Goal: Information Seeking & Learning: Check status

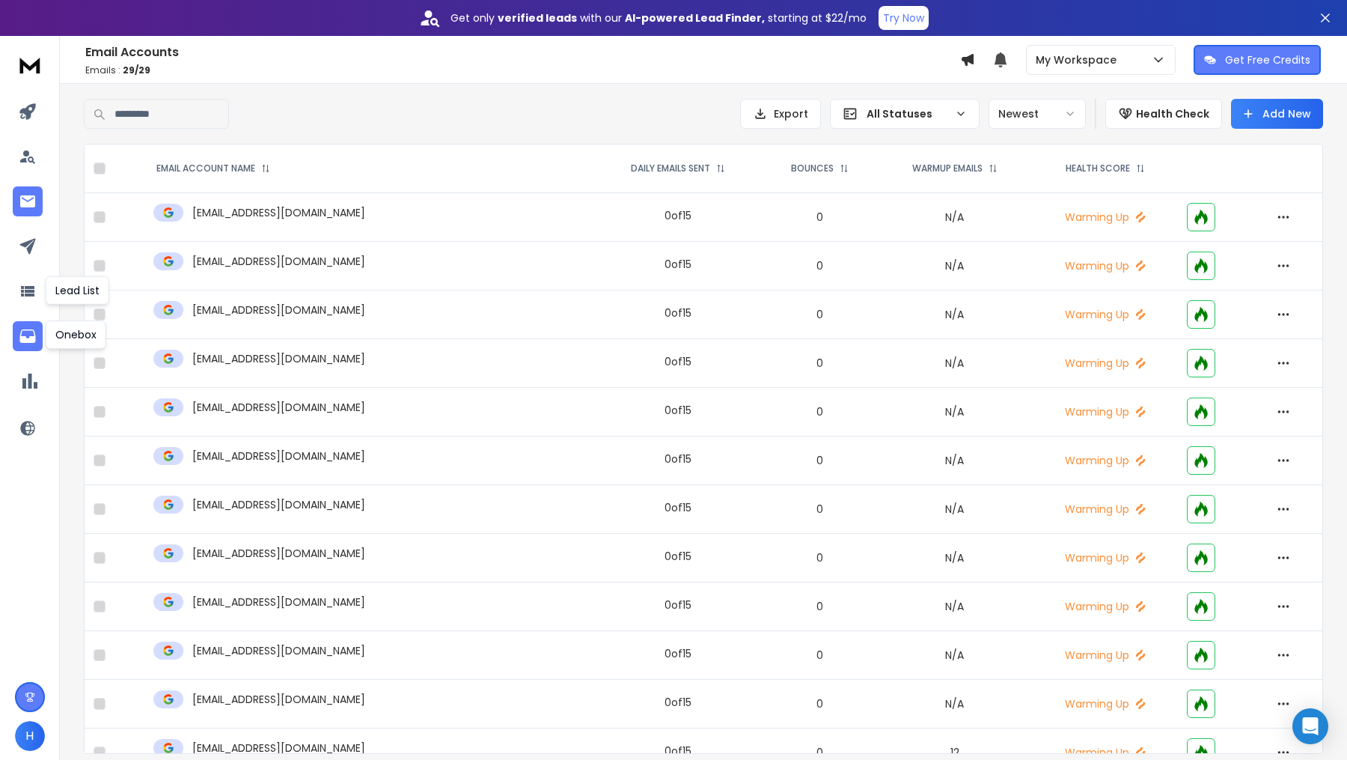
click at [19, 347] on link at bounding box center [28, 336] width 30 height 30
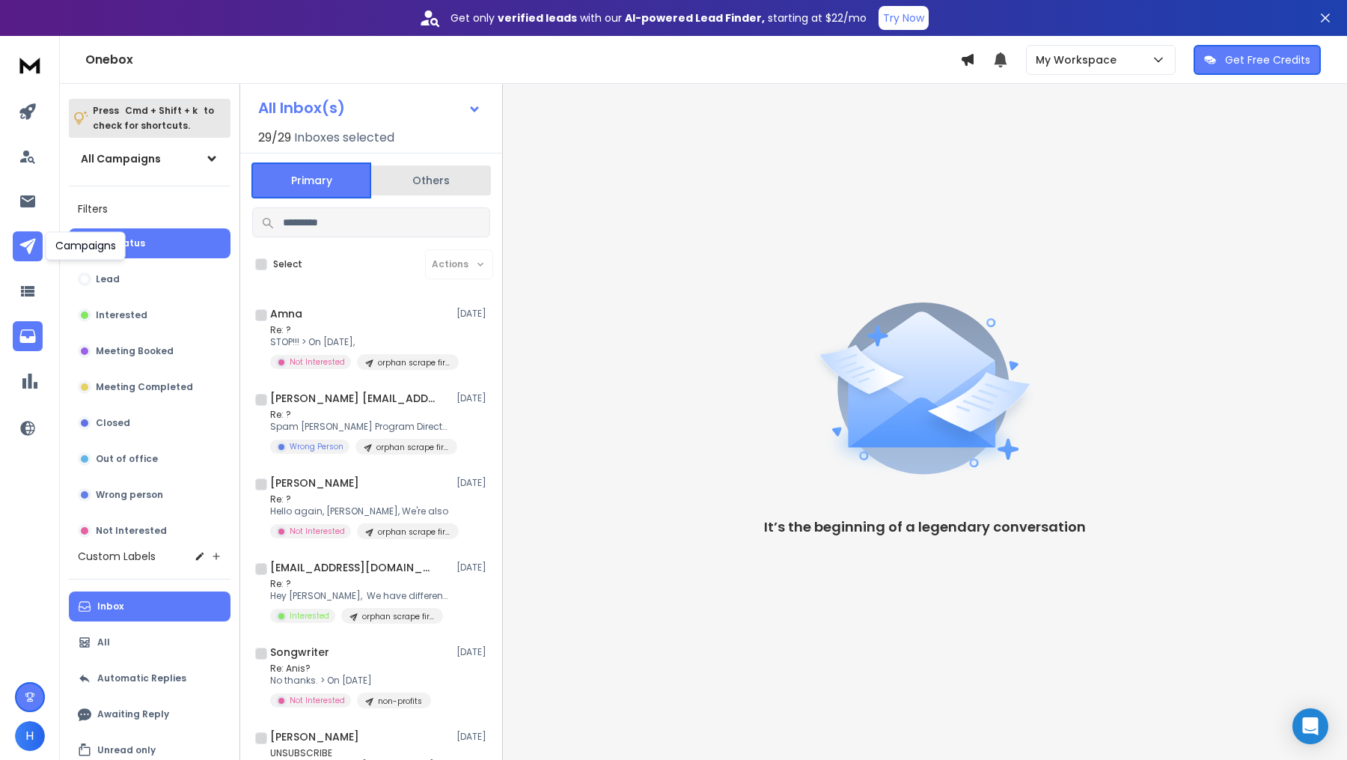
click at [23, 239] on icon at bounding box center [28, 246] width 18 height 18
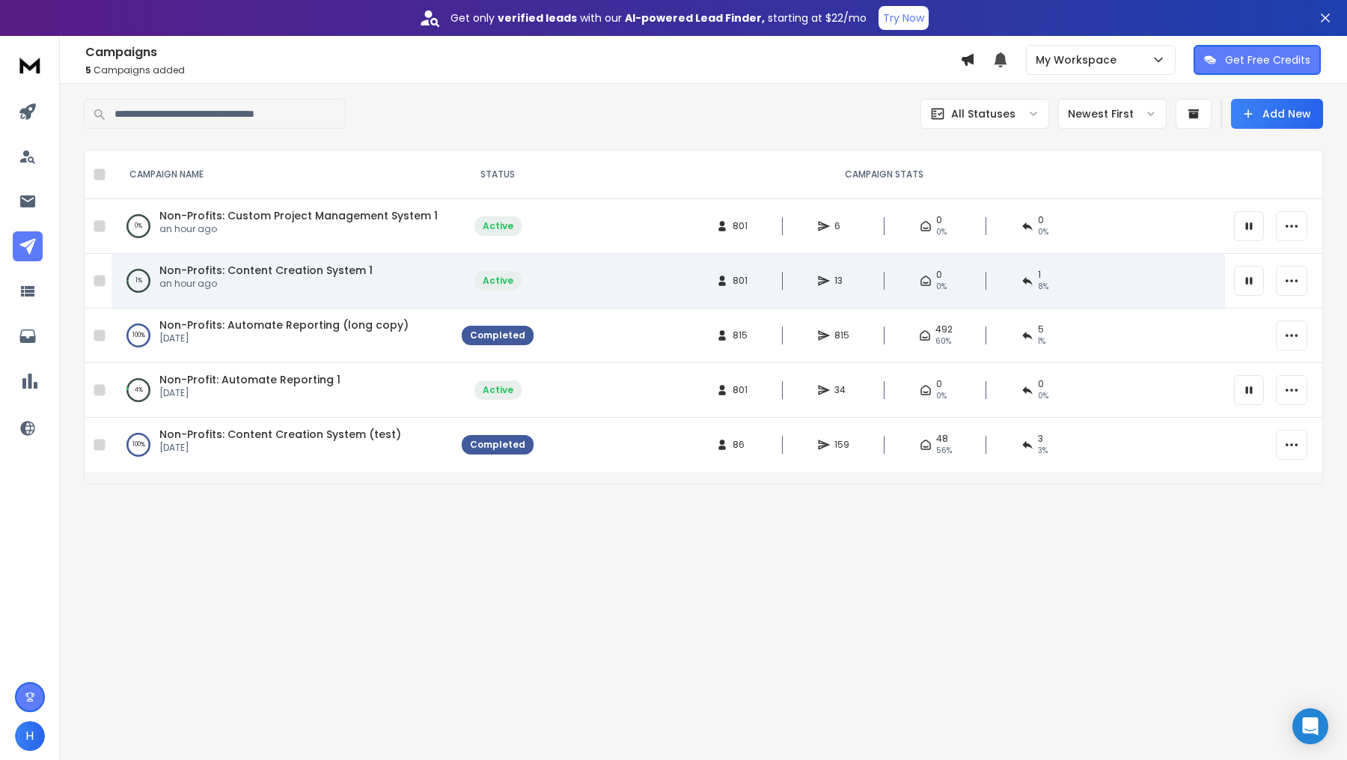
click at [1063, 281] on div "801 13 0 0% 1 8 %" at bounding box center [884, 281] width 374 height 24
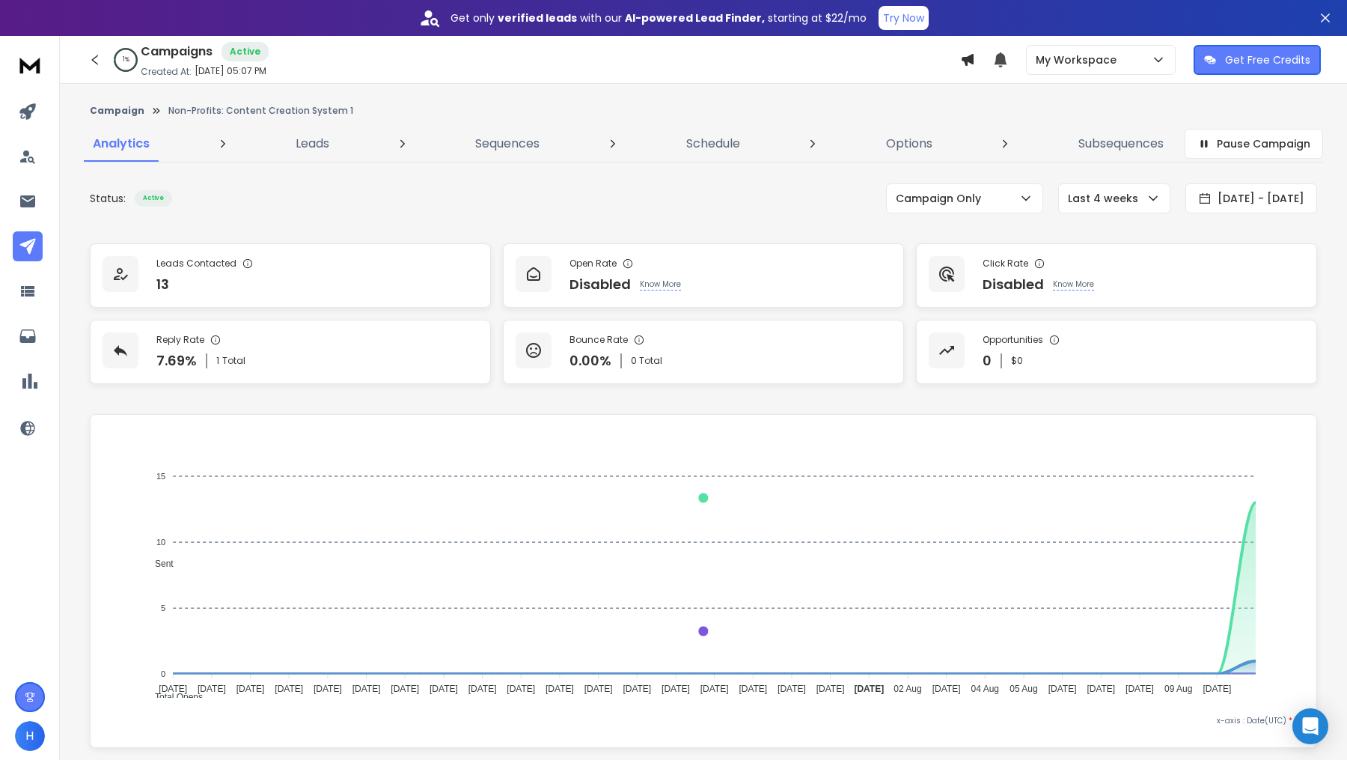
click at [360, 352] on link "Reply Rate 7.69 % 1 Total" at bounding box center [290, 352] width 401 height 64
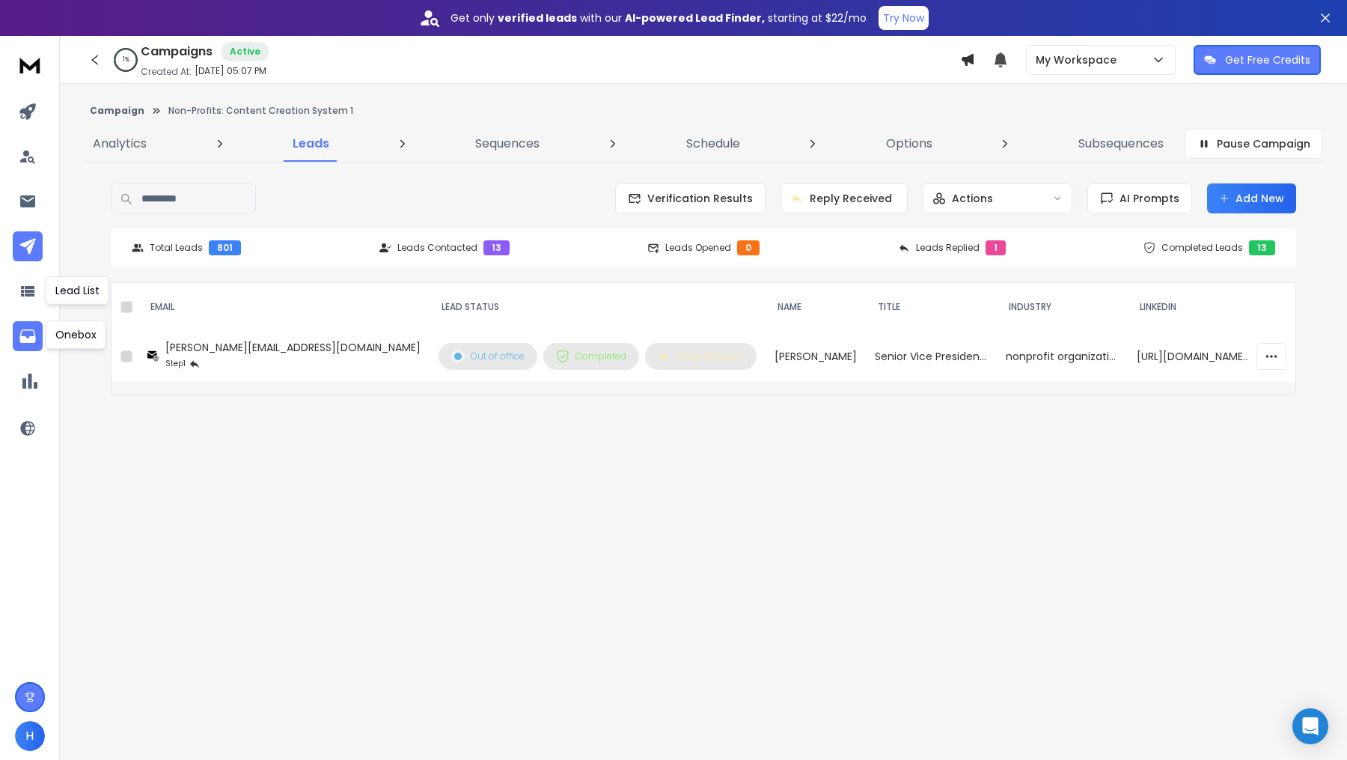
click at [22, 329] on icon at bounding box center [27, 335] width 16 height 13
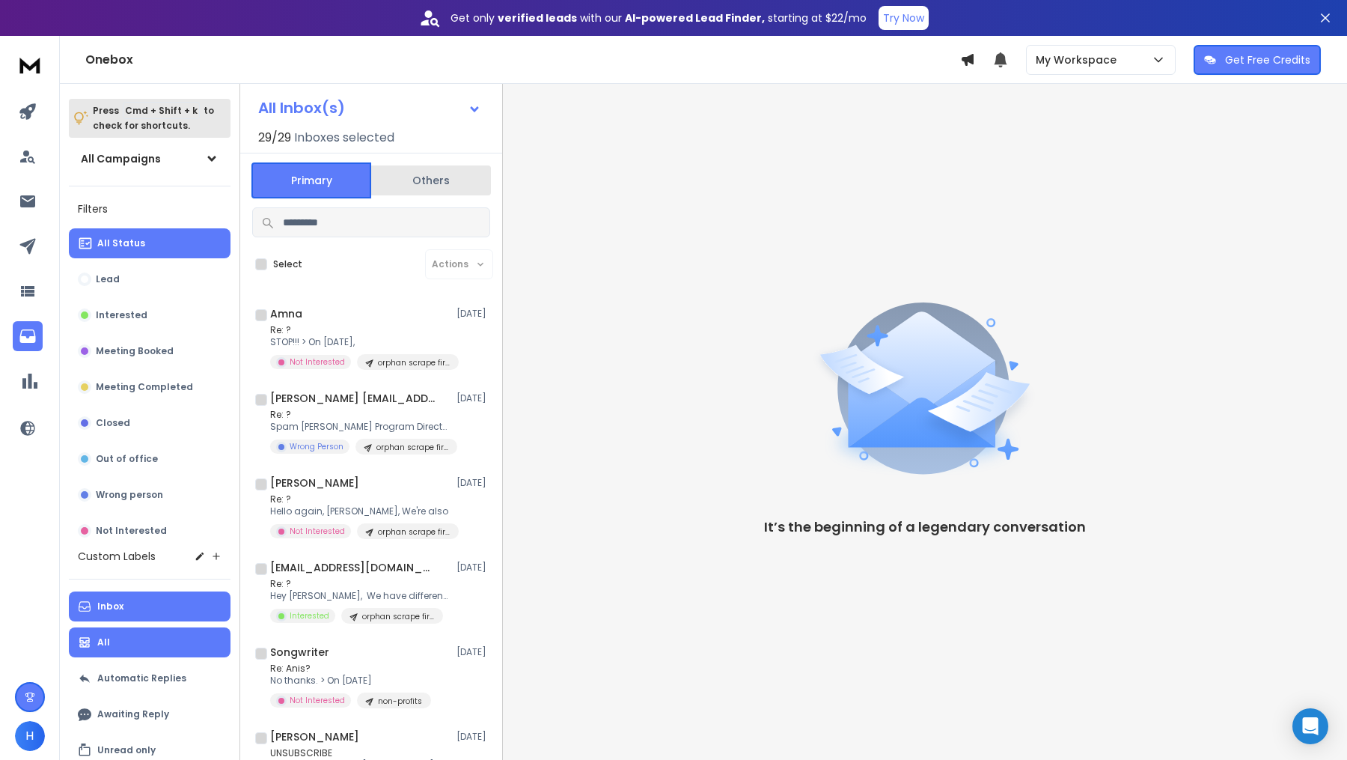
click at [118, 640] on button "All" at bounding box center [150, 642] width 162 height 30
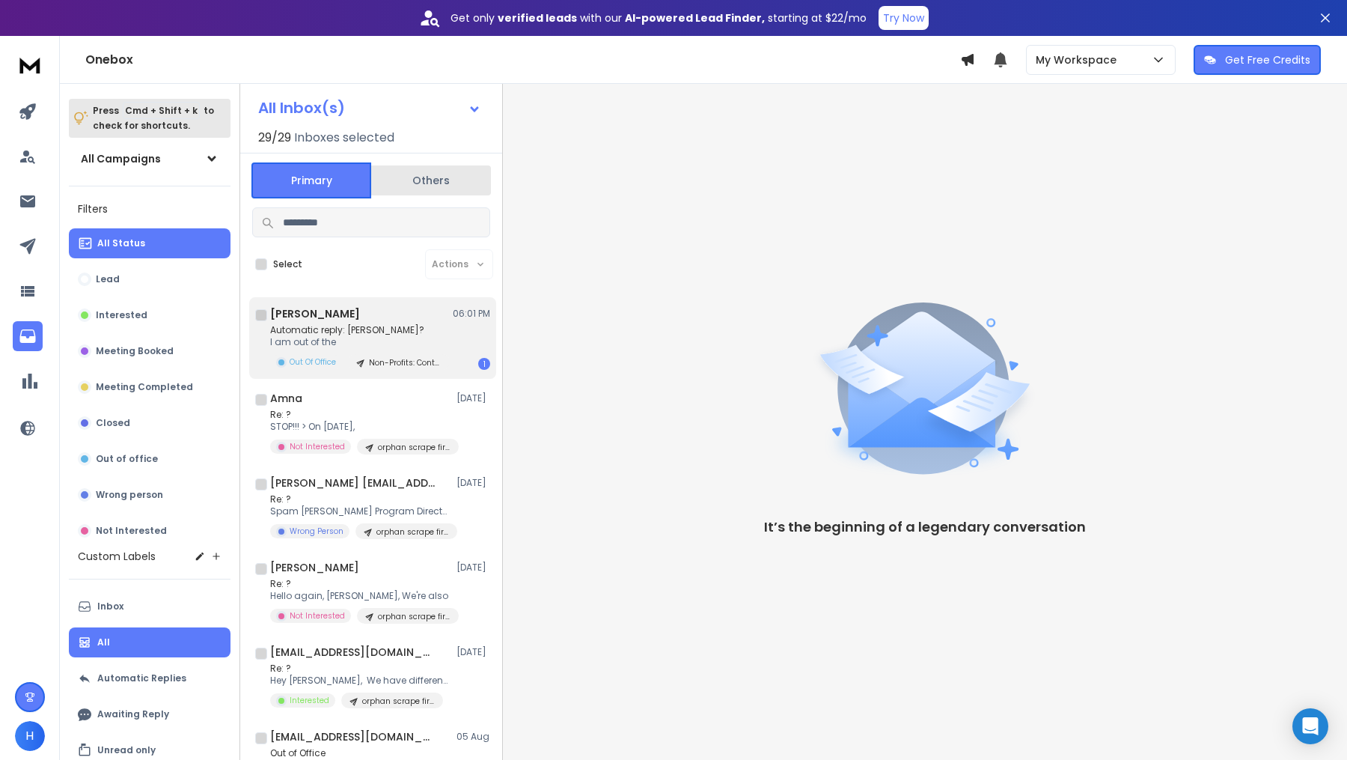
click at [414, 322] on div "[PERSON_NAME] 06:01 PM Automatic reply: [PERSON_NAME]? I am out of the Out Of O…" at bounding box center [380, 338] width 220 height 64
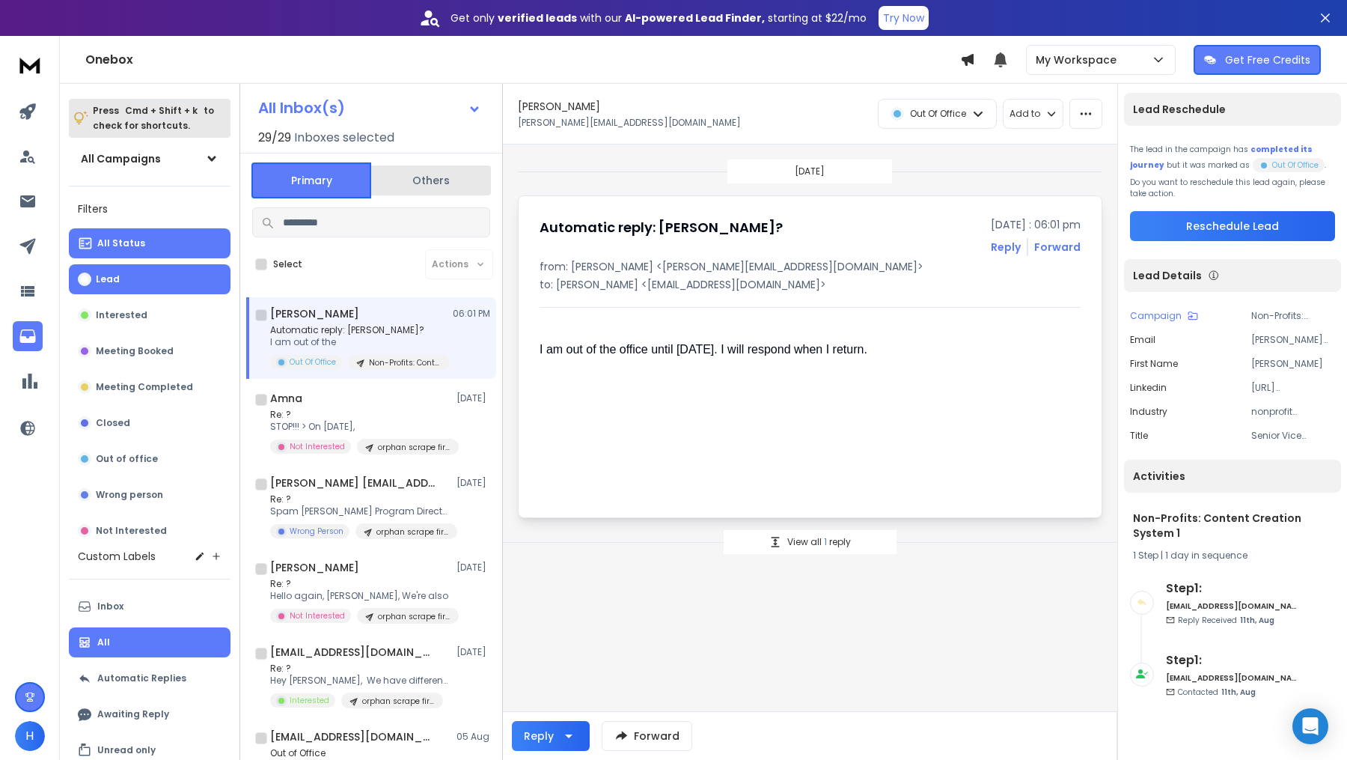
click at [160, 279] on button "Lead" at bounding box center [150, 279] width 162 height 30
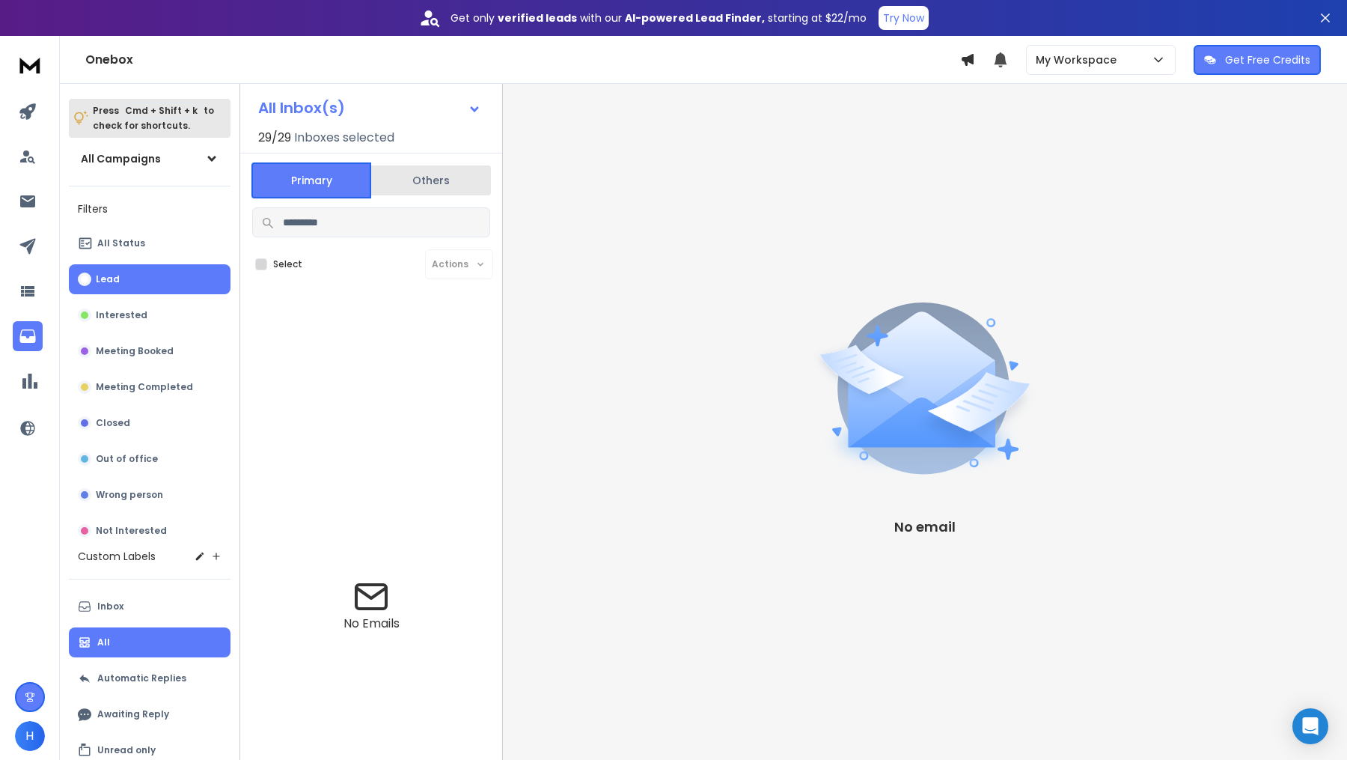
click at [159, 225] on div "Press Cmd + Shift + k to check for shortcuts. All Campaigns All Campaigns Filte…" at bounding box center [150, 464] width 180 height 760
click at [159, 233] on button "All Status" at bounding box center [150, 243] width 162 height 30
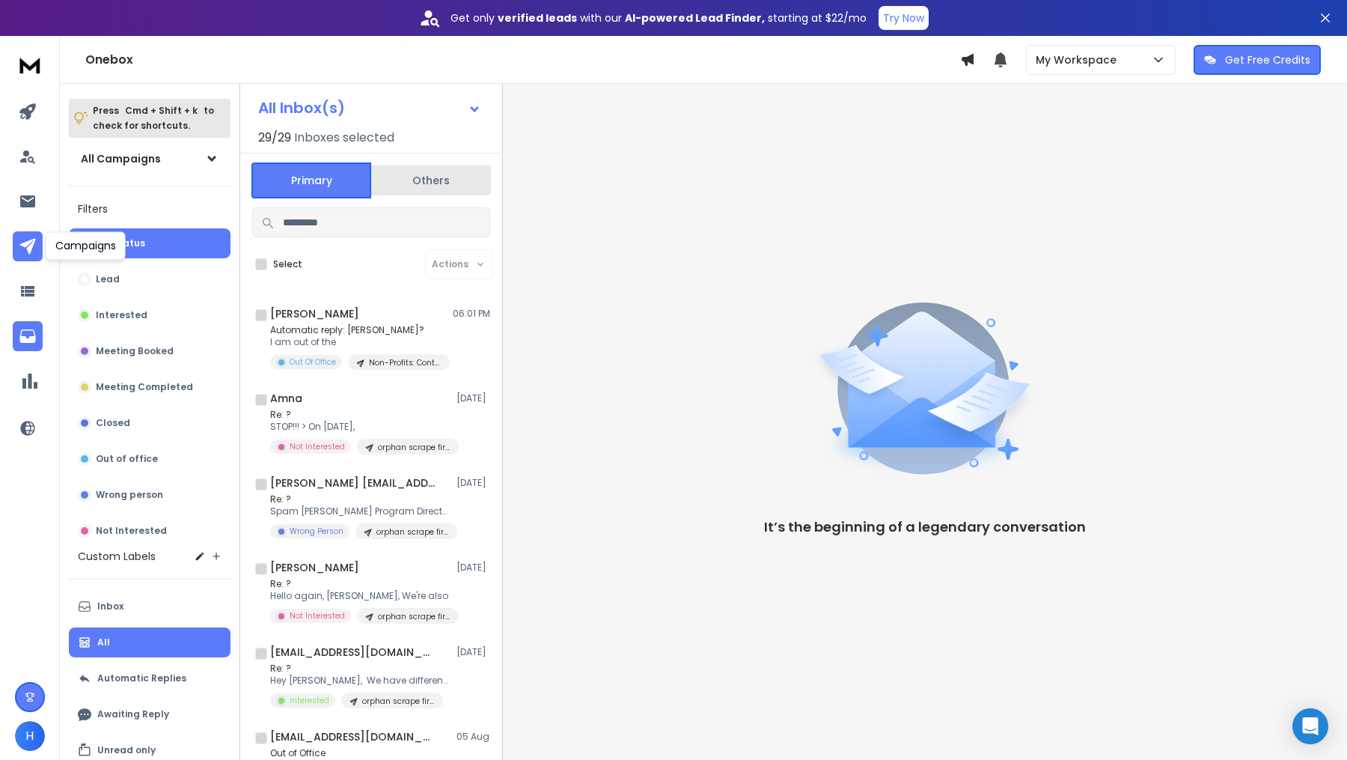
click at [26, 241] on icon at bounding box center [27, 246] width 16 height 16
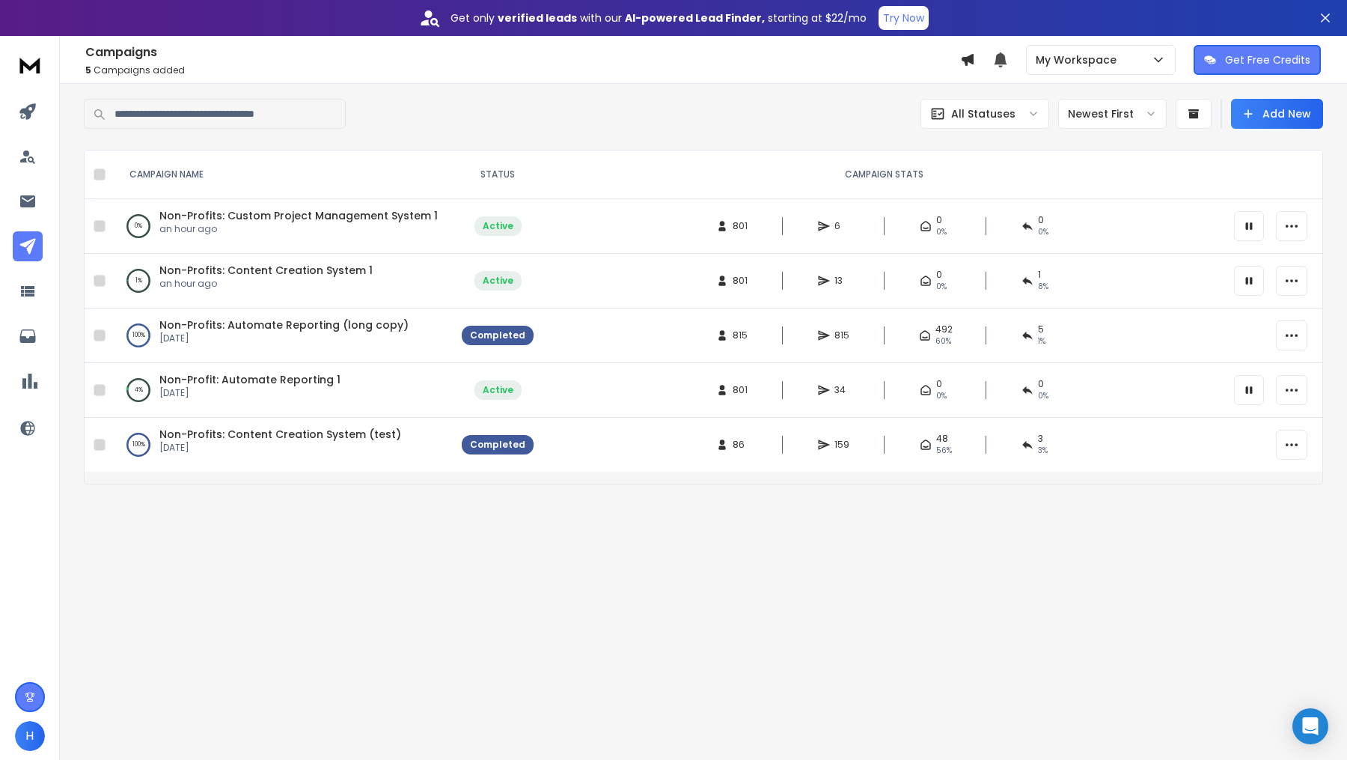
click at [733, 113] on div "Campaigns 5 Campaigns Added All Statuses Newest First Add New" at bounding box center [1014, 114] width 620 height 30
